Goal: Communication & Community: Answer question/provide support

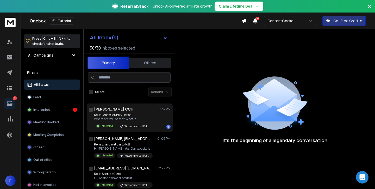
click at [146, 118] on p "Where are you based? What is" at bounding box center [123, 119] width 59 height 4
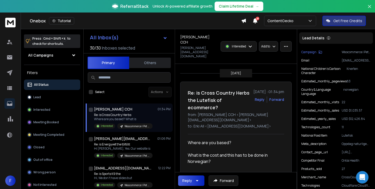
click at [192, 180] on div "Reply" at bounding box center [191, 180] width 18 height 6
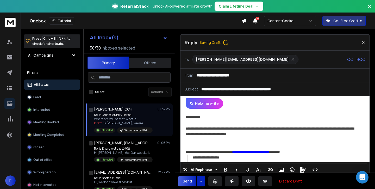
click at [227, 128] on div "**********" at bounding box center [271, 131] width 173 height 12
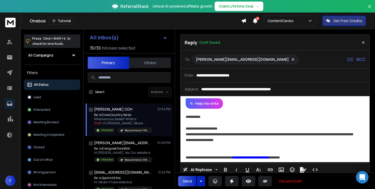
click at [252, 139] on div "**********" at bounding box center [271, 137] width 173 height 12
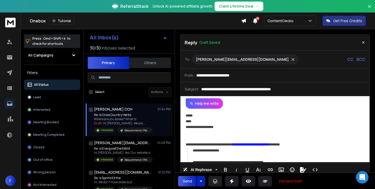
scroll to position [48, 0]
click at [210, 140] on div at bounding box center [273, 138] width 177 height 6
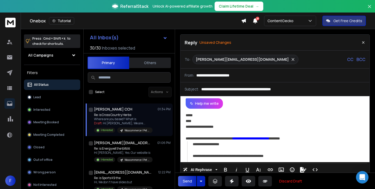
scroll to position [0, 0]
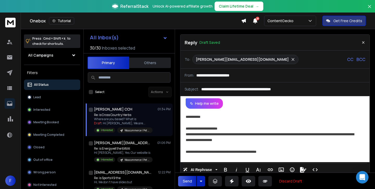
click at [186, 182] on button "Send" at bounding box center [187, 181] width 18 height 10
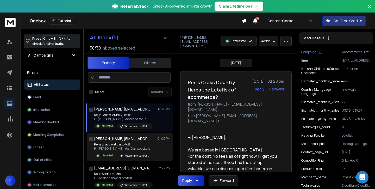
click at [136, 142] on div "dr.molnar.energyvet@gmail.com 01:06 PM Re: is Energyvet the töltött Hi Molnar, …" at bounding box center [132, 147] width 76 height 22
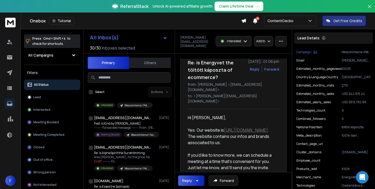
scroll to position [81, 0]
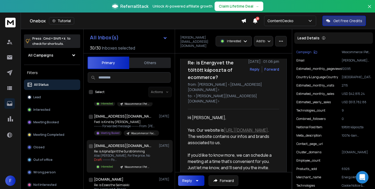
click at [150, 157] on p "Also [PERSON_NAME], For the price, No" at bounding box center [123, 155] width 59 height 4
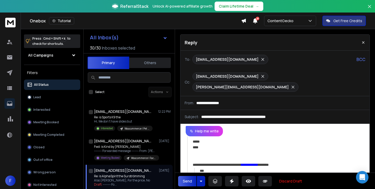
scroll to position [0, 0]
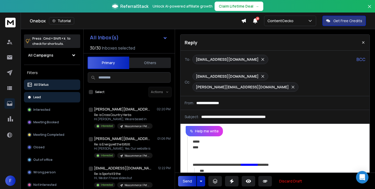
click at [46, 94] on button "Lead" at bounding box center [52, 97] width 56 height 10
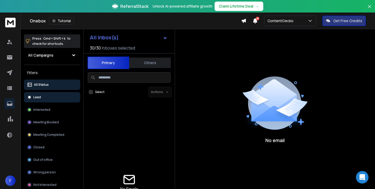
click at [40, 85] on p "All Status" at bounding box center [41, 84] width 15 height 4
